Goal: Task Accomplishment & Management: Manage account settings

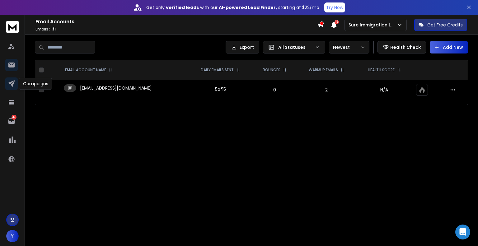
click at [14, 84] on icon at bounding box center [11, 83] width 7 height 7
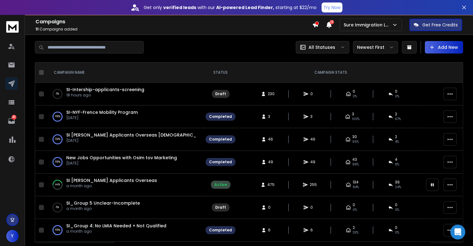
click at [117, 91] on span "SI-Intership-applicants-screening" at bounding box center [105, 89] width 78 height 6
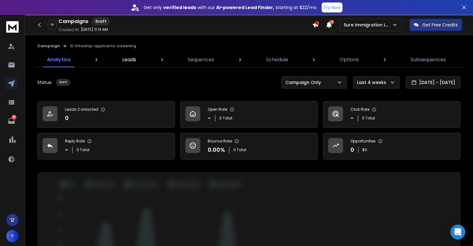
click at [129, 59] on p "Leads" at bounding box center [129, 59] width 14 height 7
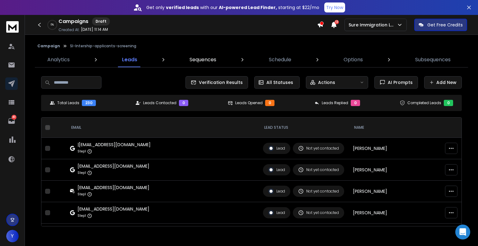
click at [215, 58] on p "Sequences" at bounding box center [202, 59] width 27 height 7
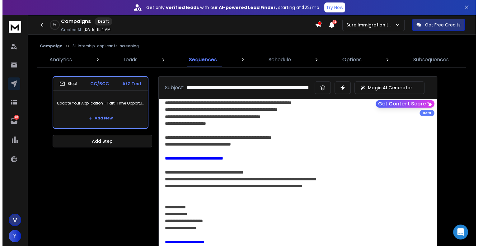
scroll to position [32, 0]
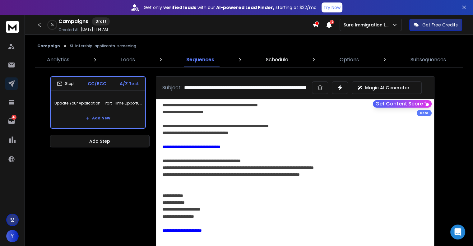
click at [287, 60] on p "Schedule" at bounding box center [277, 59] width 22 height 7
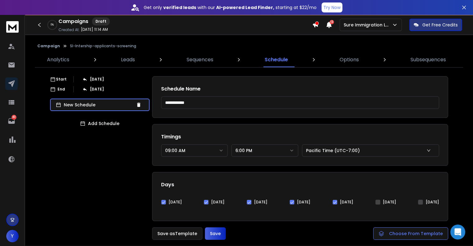
click at [375, 200] on button "[DATE]" at bounding box center [377, 202] width 5 height 5
click at [420, 201] on button "[DATE]" at bounding box center [420, 202] width 5 height 5
click at [220, 231] on button "Save" at bounding box center [215, 233] width 21 height 12
click at [357, 59] on p "Options" at bounding box center [349, 59] width 19 height 7
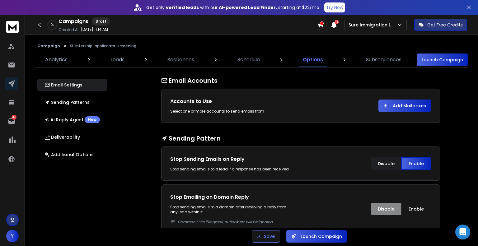
click at [395, 107] on button "Add Mailboxes" at bounding box center [404, 106] width 53 height 12
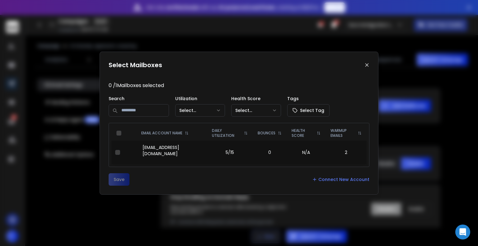
click at [116, 153] on button "button" at bounding box center [117, 152] width 5 height 5
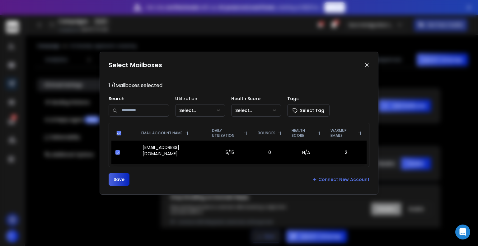
drag, startPoint x: 119, startPoint y: 177, endPoint x: 129, endPoint y: 176, distance: 10.4
click at [120, 177] on button "Save" at bounding box center [119, 179] width 21 height 12
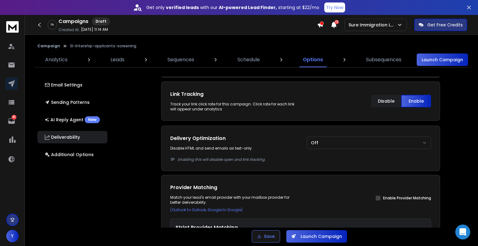
scroll to position [778, 0]
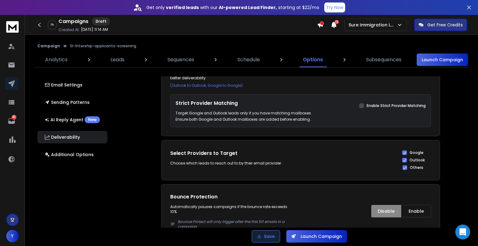
click at [264, 237] on button "Save" at bounding box center [266, 236] width 28 height 12
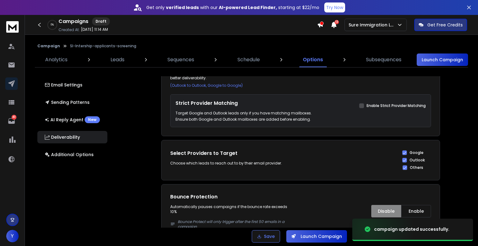
click at [316, 240] on button "Launch Campaign" at bounding box center [316, 236] width 61 height 12
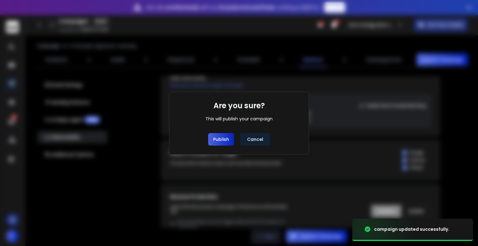
drag, startPoint x: 217, startPoint y: 139, endPoint x: 243, endPoint y: 133, distance: 26.3
click at [218, 138] on button "Publish" at bounding box center [221, 139] width 26 height 12
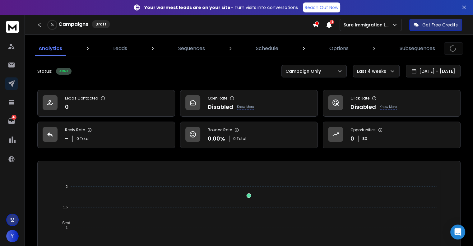
drag, startPoint x: 129, startPoint y: 49, endPoint x: 133, endPoint y: 50, distance: 3.5
click at [129, 49] on link "Leads" at bounding box center [120, 48] width 21 height 15
